Goal: Navigation & Orientation: Find specific page/section

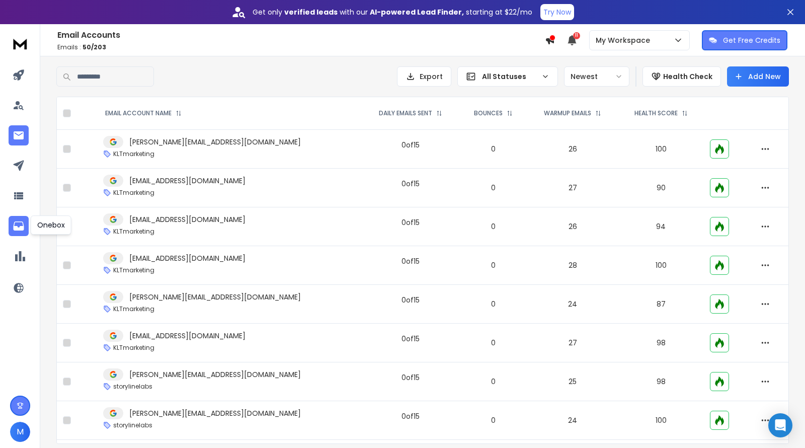
click at [27, 219] on link at bounding box center [19, 226] width 20 height 20
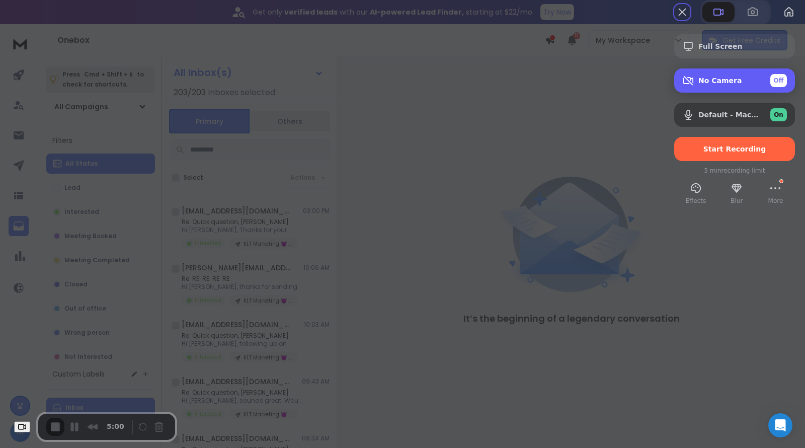
click at [674, 93] on div "No Camera Off" at bounding box center [734, 80] width 121 height 24
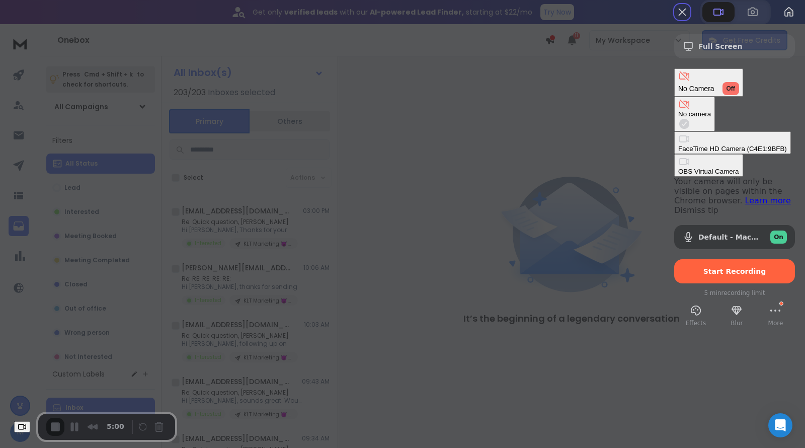
click at [674, 134] on \(C4E1\ "FaceTime HD Camera (C4E1:9BFB)" at bounding box center [732, 142] width 117 height 23
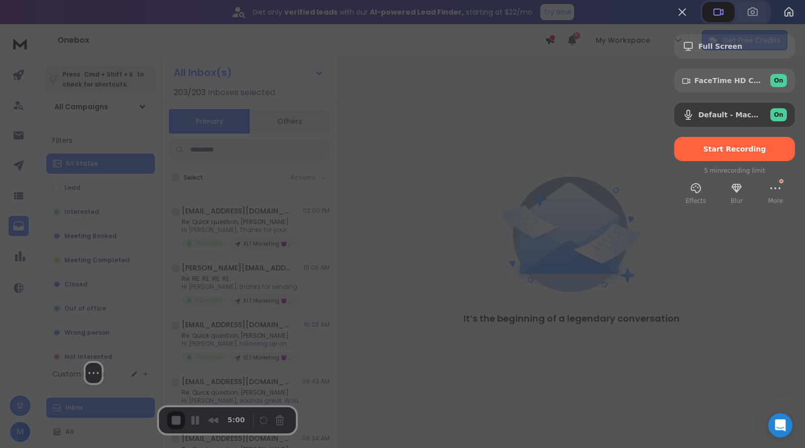
drag, startPoint x: 74, startPoint y: 373, endPoint x: 120, endPoint y: 350, distance: 51.1
click at [120, 285] on div at bounding box center [93, 285] width 151 height 0
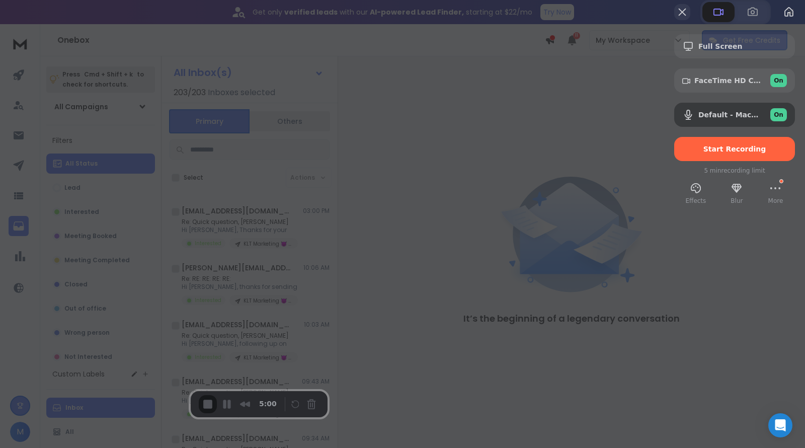
click at [674, 20] on button "Close" at bounding box center [682, 12] width 16 height 16
